Goal: Task Accomplishment & Management: Manage account settings

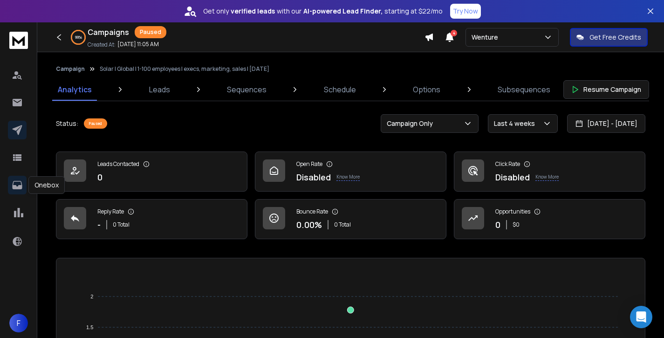
click at [18, 185] on icon at bounding box center [17, 185] width 10 height 8
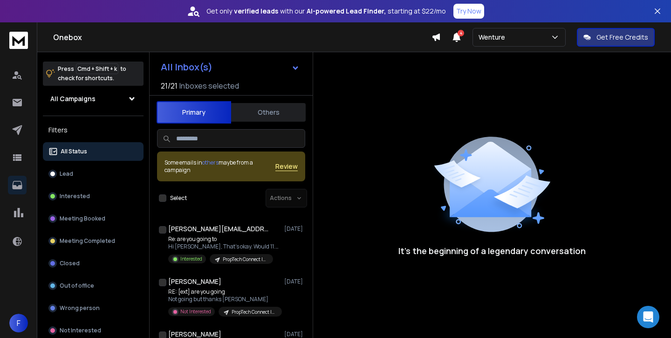
click at [257, 110] on button "Others" at bounding box center [268, 112] width 75 height 20
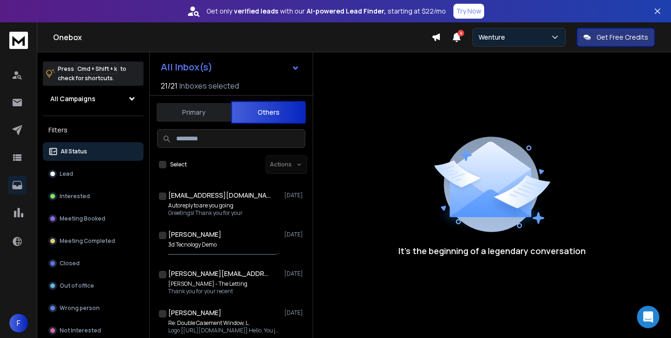
click at [509, 41] on button "Wenture" at bounding box center [518, 37] width 93 height 19
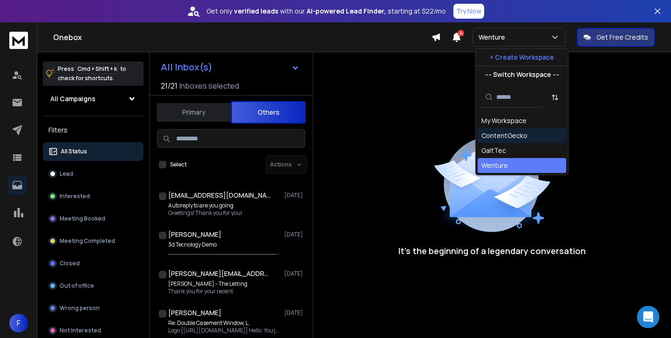
click at [508, 136] on div "ContentGecko" at bounding box center [504, 135] width 46 height 9
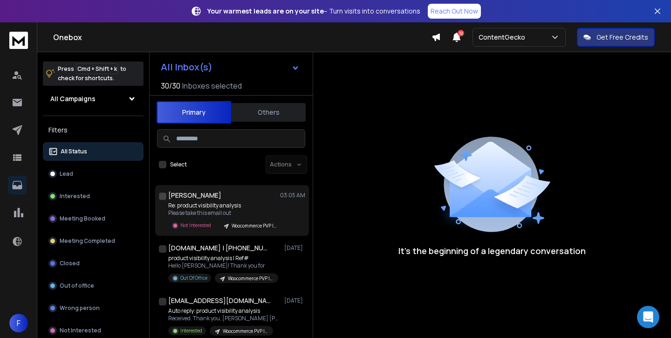
click at [257, 195] on div "Andrea Jones 03:05 AM" at bounding box center [236, 195] width 137 height 9
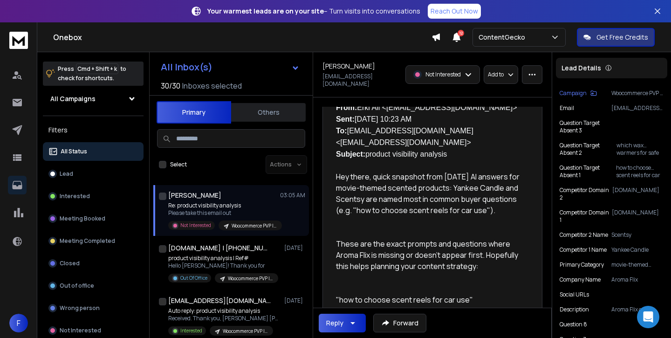
scroll to position [165, 0]
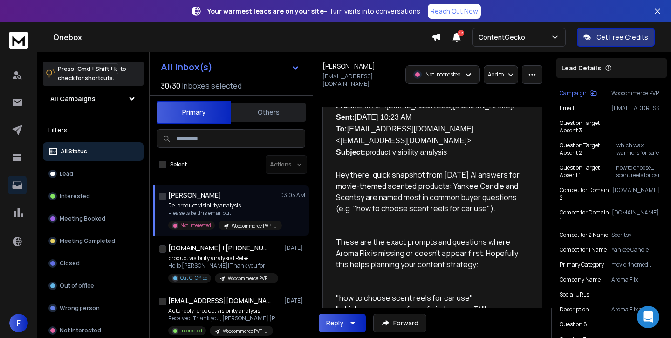
click at [260, 116] on button "Others" at bounding box center [268, 112] width 75 height 20
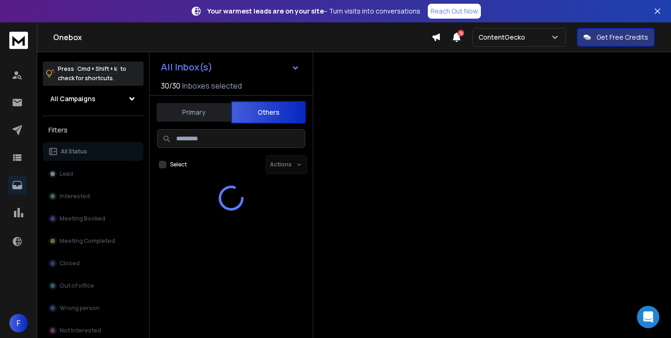
scroll to position [0, 0]
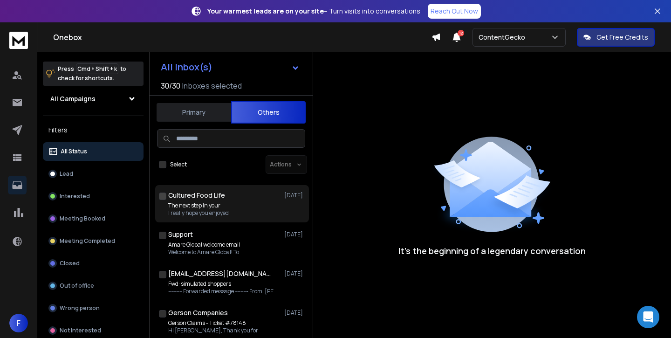
click at [262, 205] on div "The next step in your I really hope you enjoyed" at bounding box center [236, 209] width 137 height 15
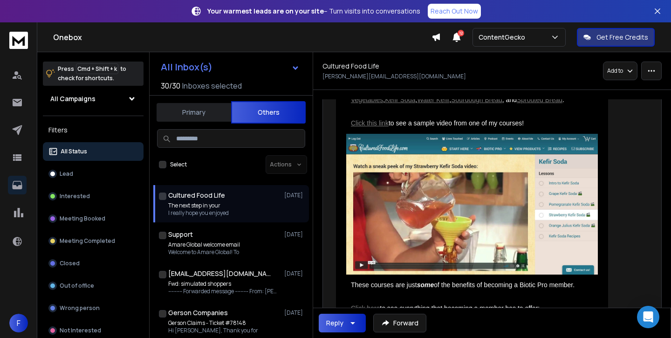
scroll to position [719, 0]
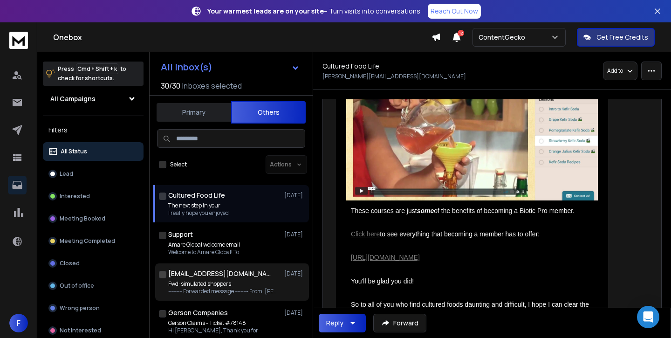
click at [263, 275] on div "erki@contentgecko.io 10 Sep" at bounding box center [236, 273] width 137 height 9
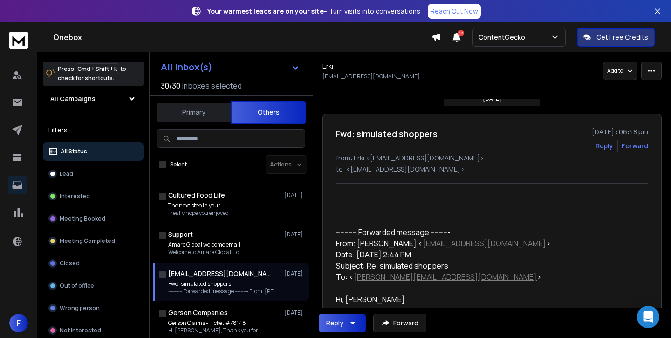
scroll to position [0, 0]
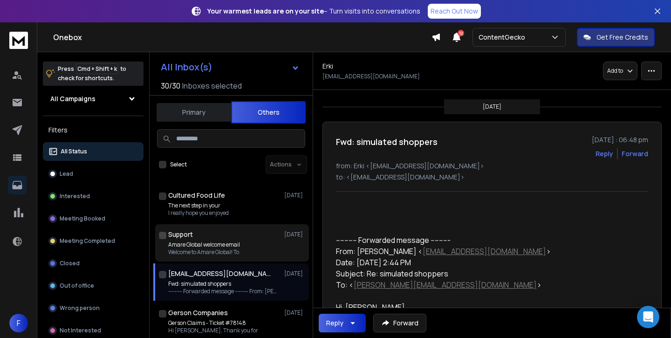
click at [253, 239] on div "Support 10 Sep Amare Global welcome email Welcome to Amare Global! To" at bounding box center [236, 243] width 137 height 26
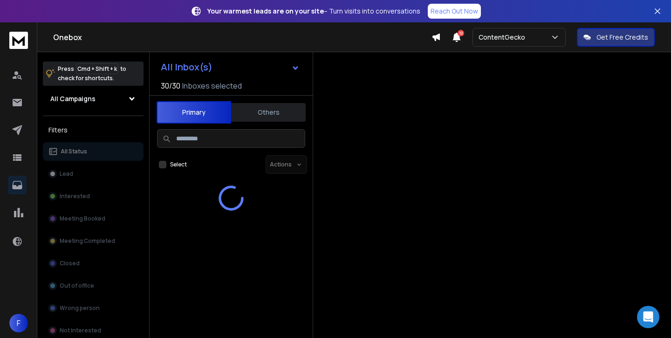
click at [184, 113] on button "Primary" at bounding box center [194, 112] width 75 height 22
